Goal: Communication & Community: Answer question/provide support

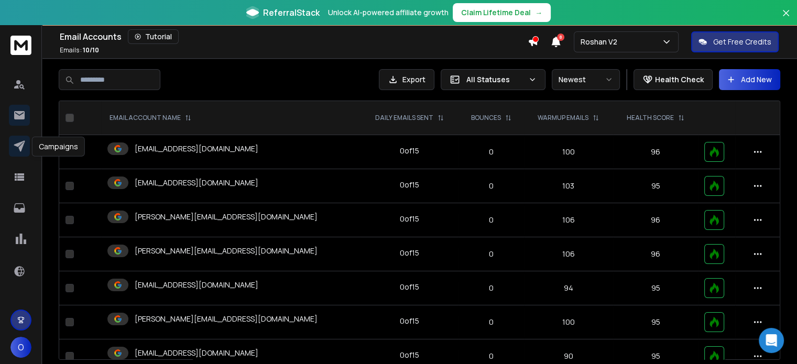
click at [23, 145] on icon at bounding box center [19, 146] width 11 height 11
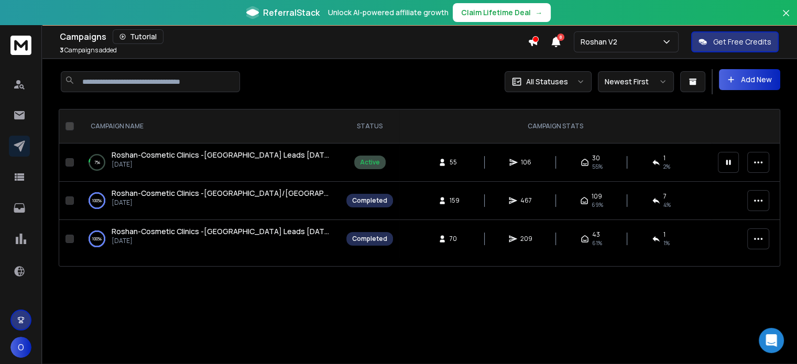
click at [203, 160] on p "[DATE]" at bounding box center [221, 164] width 218 height 8
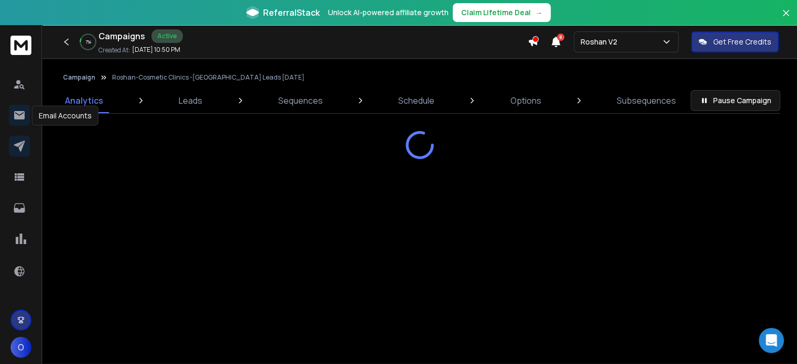
click at [14, 113] on icon at bounding box center [19, 115] width 10 height 8
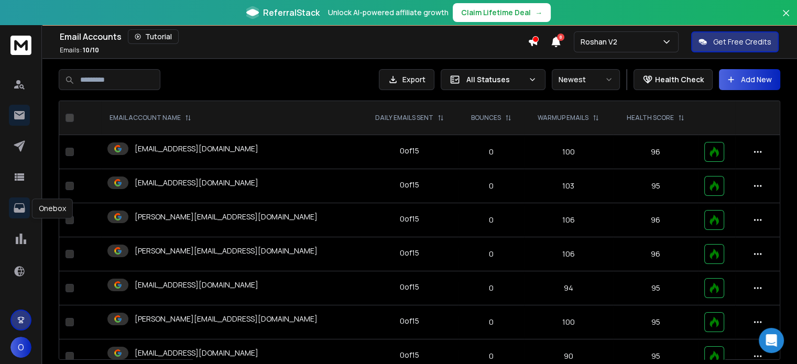
click at [16, 208] on icon at bounding box center [19, 207] width 11 height 9
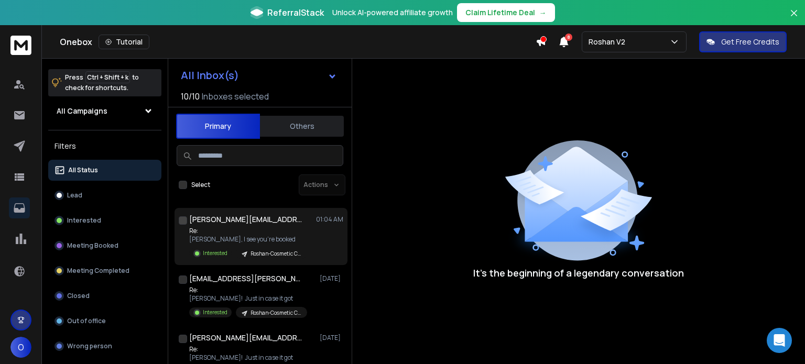
click at [263, 234] on p "Re:" at bounding box center [248, 231] width 118 height 8
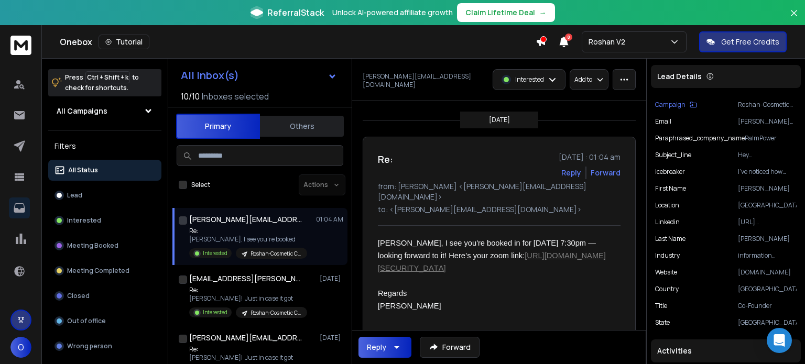
click at [226, 159] on input at bounding box center [260, 155] width 167 height 21
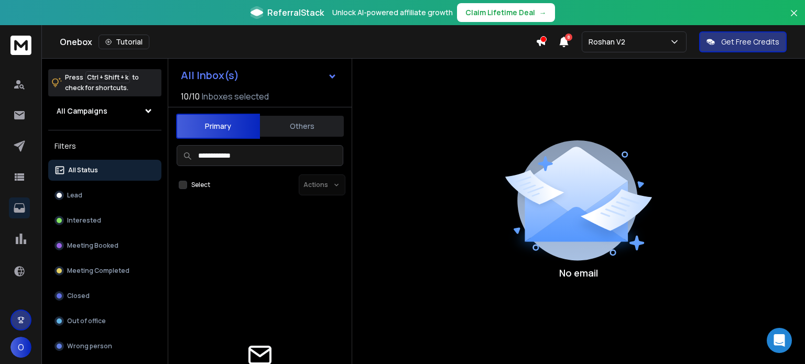
type input "**********"
